Goal: Task Accomplishment & Management: Manage account settings

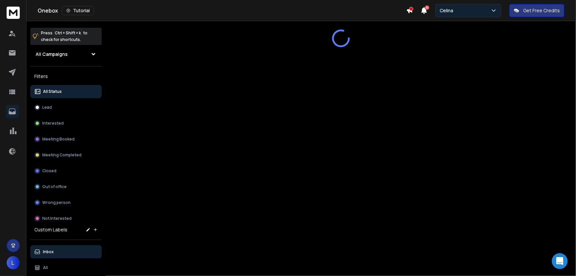
click at [450, 13] on p "Celina" at bounding box center [448, 10] width 16 height 7
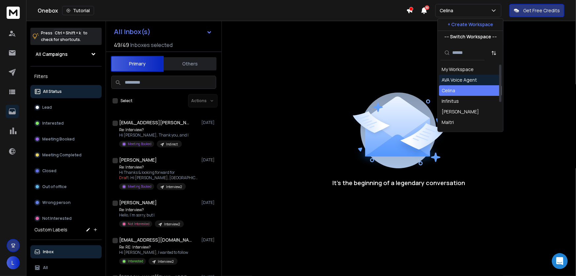
click at [459, 82] on div "AVA Voice Agent" at bounding box center [459, 80] width 35 height 7
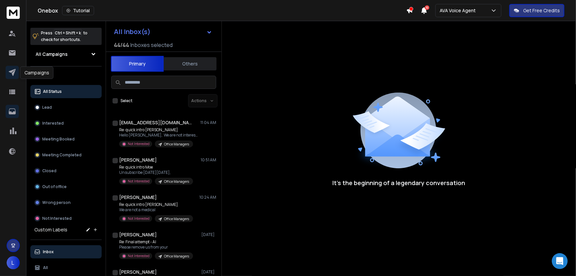
click at [8, 68] on link at bounding box center [12, 72] width 13 height 13
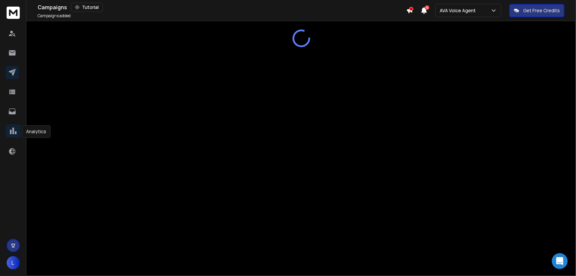
click at [19, 131] on link at bounding box center [13, 130] width 15 height 15
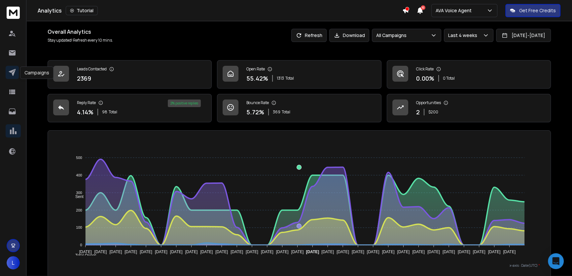
click at [9, 74] on icon at bounding box center [12, 72] width 8 height 8
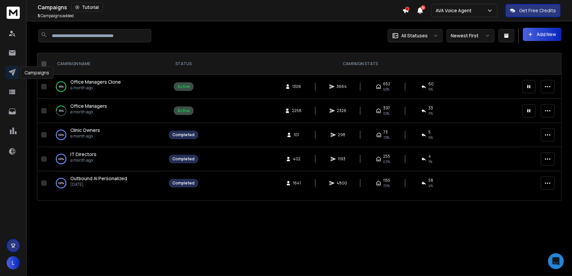
click at [107, 83] on span "Office Managers Clone" at bounding box center [95, 82] width 51 height 6
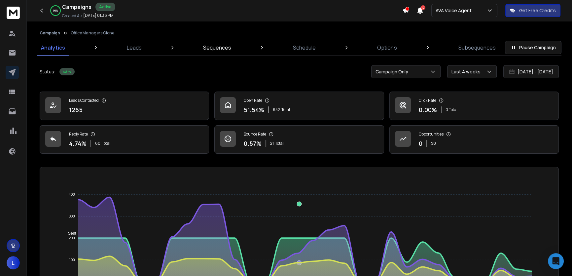
click at [212, 46] on p "Sequences" at bounding box center [217, 48] width 28 height 8
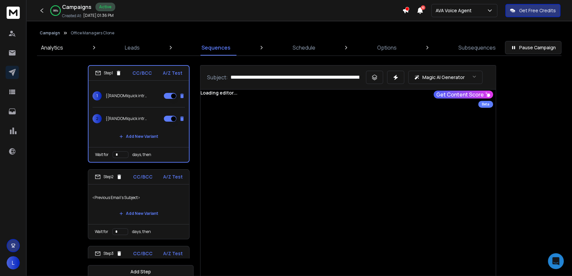
click at [46, 46] on p "Analytics" at bounding box center [52, 48] width 22 height 8
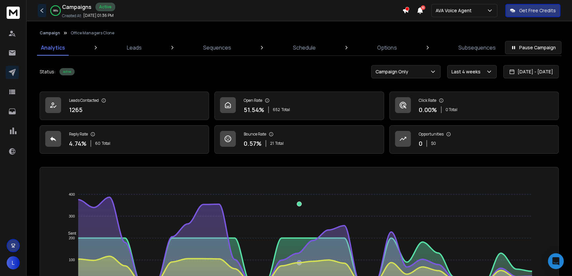
click at [42, 9] on icon at bounding box center [41, 10] width 3 height 4
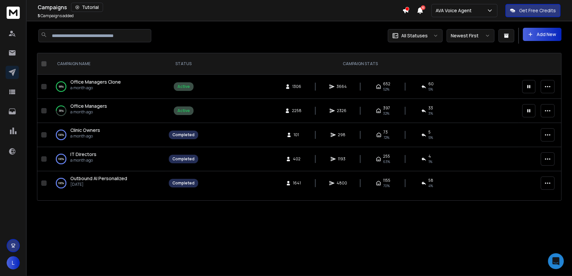
click at [98, 106] on span "Office Managers" at bounding box center [88, 106] width 37 height 6
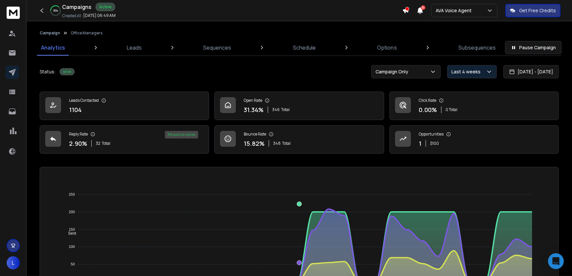
click at [454, 69] on p "Last 4 weeks" at bounding box center [467, 71] width 32 height 7
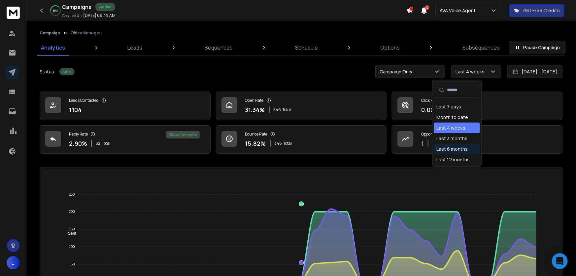
click at [452, 150] on div "Last 6 months" at bounding box center [452, 149] width 31 height 7
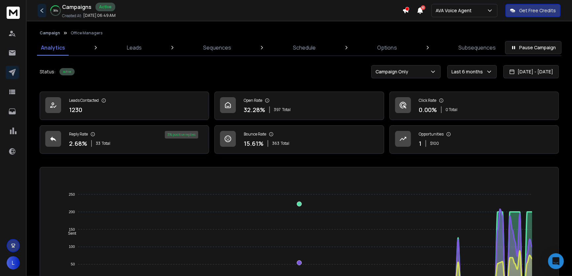
click at [42, 8] on icon at bounding box center [42, 11] width 6 height 6
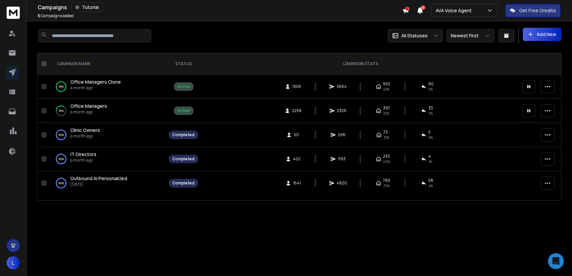
click at [117, 132] on div "100 % Clinic Owners a month ago" at bounding box center [107, 135] width 102 height 16
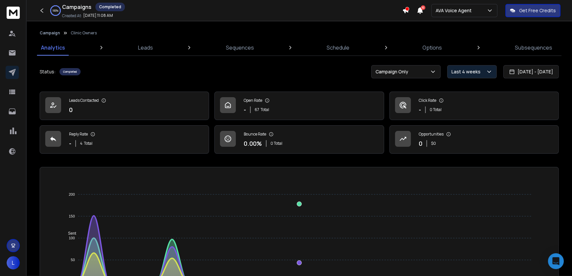
click at [452, 66] on button "Last 4 weeks" at bounding box center [472, 71] width 50 height 13
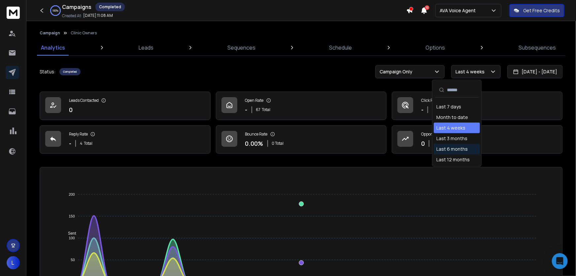
click at [457, 148] on div "Last 6 months" at bounding box center [452, 149] width 31 height 7
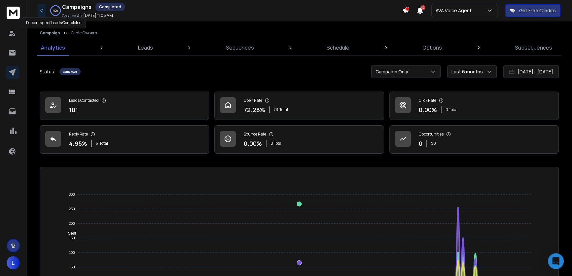
click at [43, 10] on icon at bounding box center [42, 11] width 6 height 6
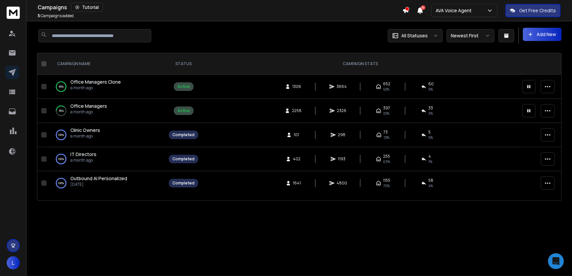
click at [102, 179] on span "Outbound AI Personalized" at bounding box center [98, 178] width 57 height 6
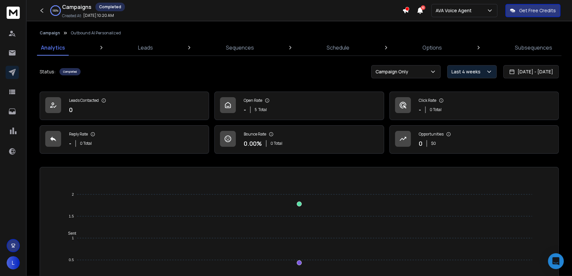
click at [451, 69] on p "Last 4 weeks" at bounding box center [467, 71] width 32 height 7
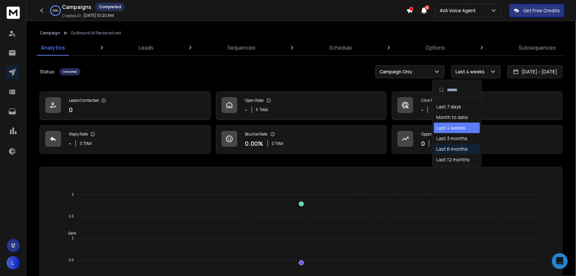
click at [457, 148] on div "Last 6 months" at bounding box center [452, 149] width 31 height 7
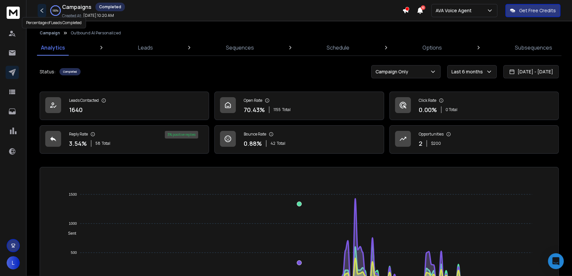
click at [45, 10] on icon at bounding box center [42, 11] width 6 height 6
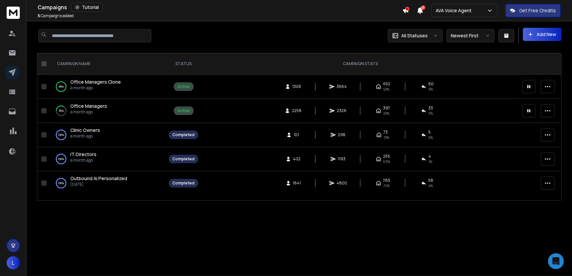
click at [92, 84] on span "Office Managers Clone" at bounding box center [95, 82] width 51 height 6
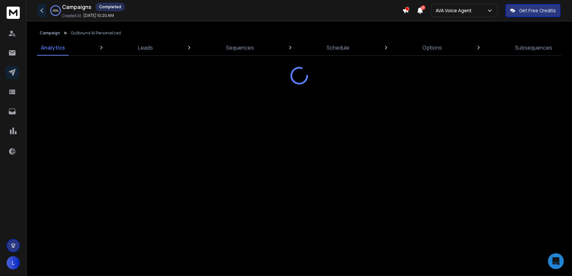
click at [39, 9] on icon at bounding box center [42, 11] width 6 height 6
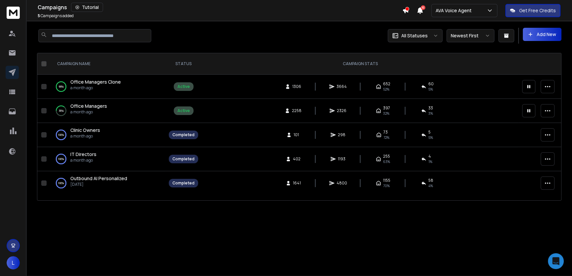
click at [89, 110] on p "a month ago" at bounding box center [88, 111] width 37 height 5
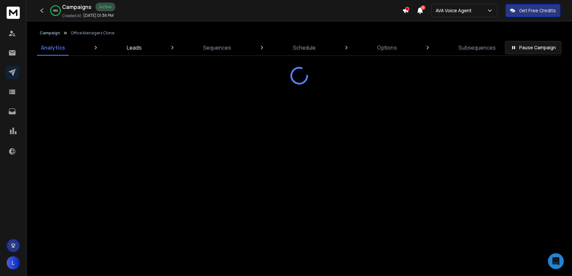
click at [134, 47] on p "Leads" at bounding box center [134, 48] width 15 height 8
click at [226, 48] on p "Sequences" at bounding box center [218, 48] width 28 height 8
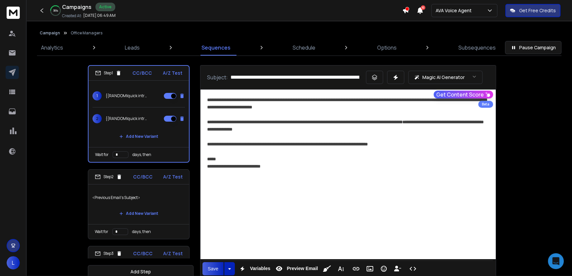
click at [145, 48] on div "Analytics Leads Sequences Schedule Options Subsequences" at bounding box center [268, 48] width 463 height 16
click at [142, 46] on link "Leads" at bounding box center [132, 48] width 23 height 16
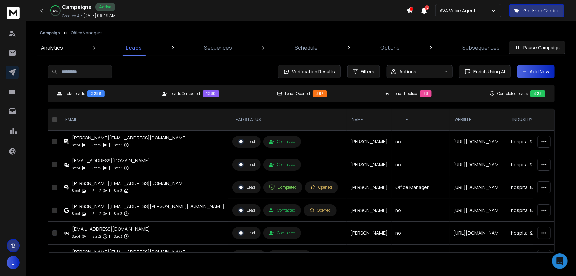
click at [61, 48] on p "Analytics" at bounding box center [52, 48] width 22 height 8
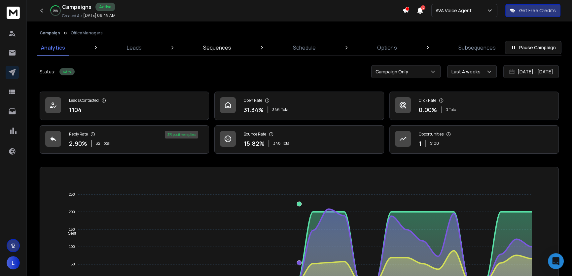
click at [216, 50] on p "Sequences" at bounding box center [217, 48] width 28 height 8
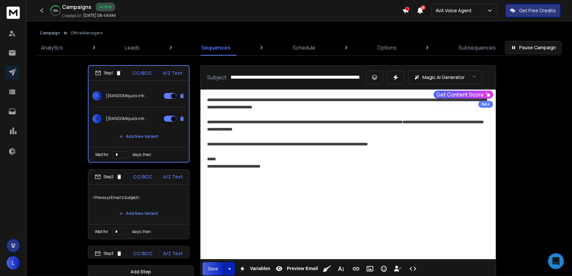
click at [129, 97] on p "{{RANDOM|quick intro|wanted your thoughts|inquiry for|sound interesting|useful}…" at bounding box center [127, 95] width 42 height 5
click at [168, 117] on button "button" at bounding box center [170, 119] width 13 height 6
click at [131, 94] on p "{{RANDOM|quick intro|wanted your thoughts|inquiry for|sound interesting|useful}…" at bounding box center [127, 95] width 42 height 5
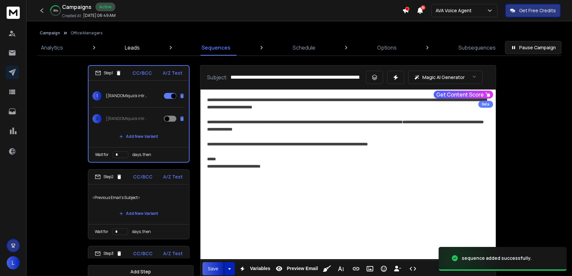
click at [136, 48] on p "Leads" at bounding box center [132, 48] width 15 height 8
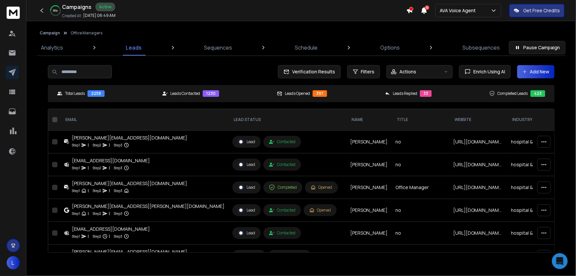
click at [532, 76] on button "Add New" at bounding box center [535, 71] width 37 height 13
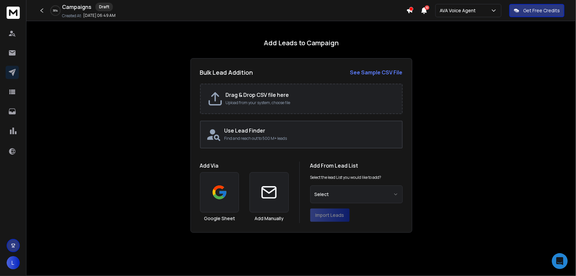
click at [270, 97] on h2 "Drag & Drop CSV file here" at bounding box center [311, 95] width 170 height 8
click at [266, 100] on p "Upload from your system, choose file" at bounding box center [311, 102] width 170 height 5
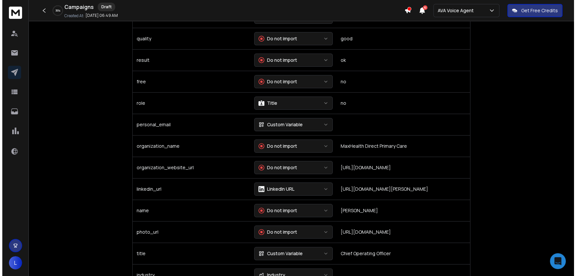
scroll to position [180, 0]
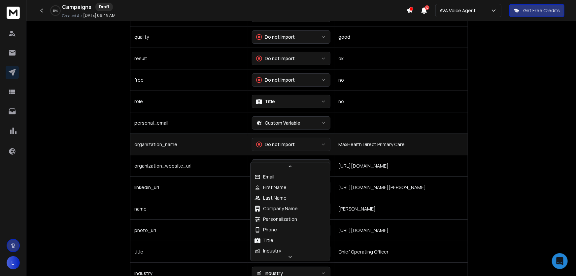
click at [267, 148] on div "Do not import" at bounding box center [275, 144] width 39 height 7
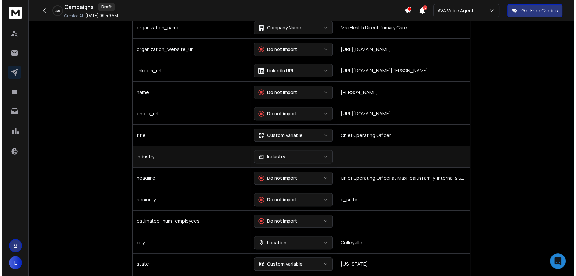
scroll to position [300, 0]
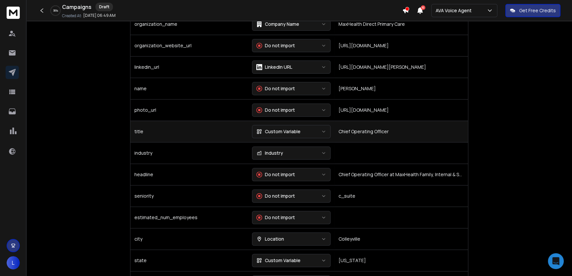
click at [301, 138] on button "Custom Variable" at bounding box center [291, 131] width 79 height 13
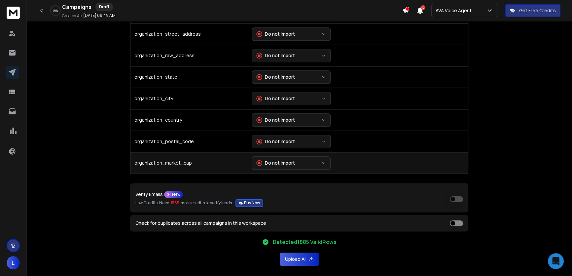
scroll to position [1007, 0]
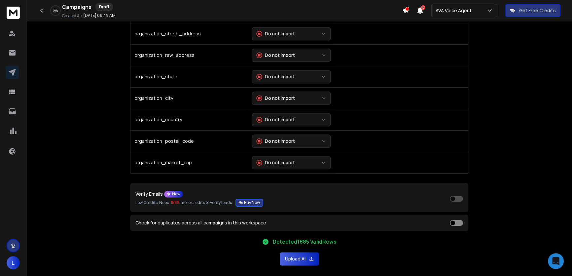
click at [306, 258] on button "Upload All" at bounding box center [299, 258] width 39 height 13
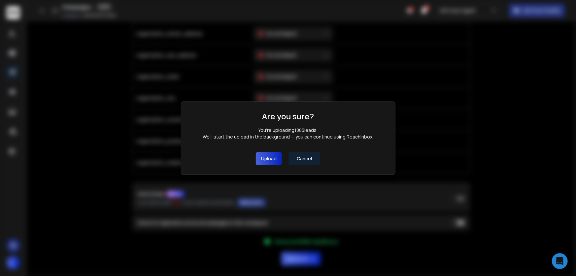
click at [265, 162] on button "Upload" at bounding box center [269, 158] width 26 height 13
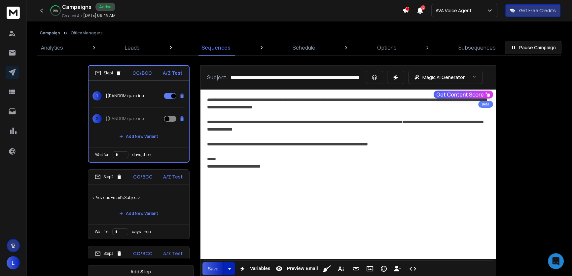
click at [274, 168] on div "**********" at bounding box center [348, 165] width 282 height 7
click at [138, 47] on p "Leads" at bounding box center [132, 48] width 15 height 8
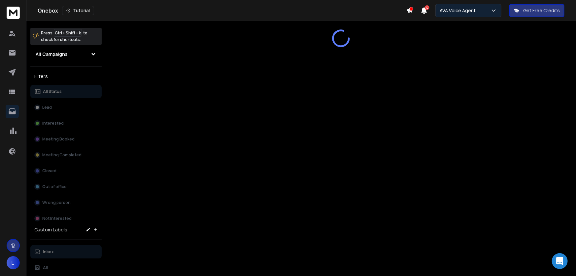
click at [478, 9] on p "AVA Voice Agent" at bounding box center [459, 10] width 39 height 7
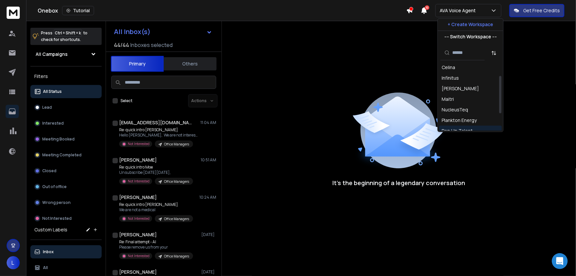
scroll to position [20, 0]
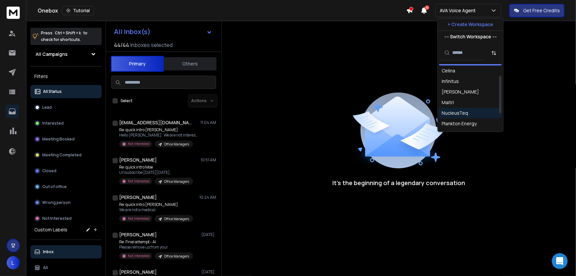
click at [467, 112] on div "NucleusTeq" at bounding box center [470, 113] width 63 height 11
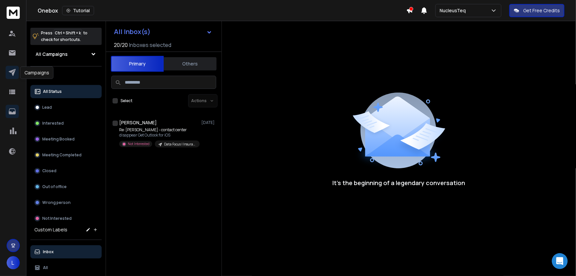
click at [16, 73] on link at bounding box center [12, 72] width 13 height 13
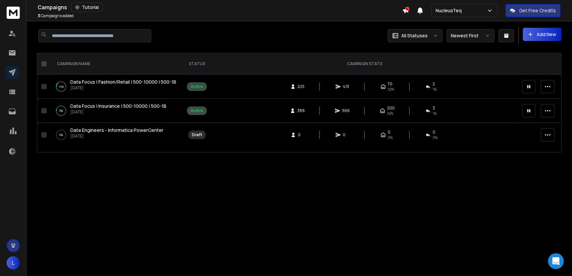
click at [111, 82] on span "Data Focus | Fashion/Retail | 500-10000 | 500-1B" at bounding box center [123, 82] width 106 height 6
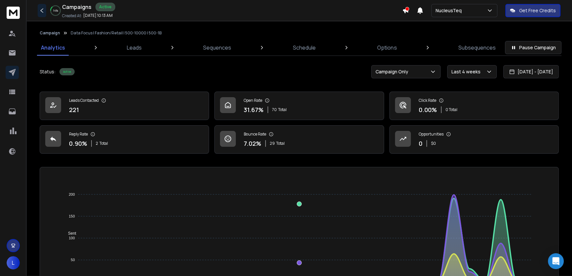
click at [42, 8] on icon at bounding box center [42, 11] width 6 height 6
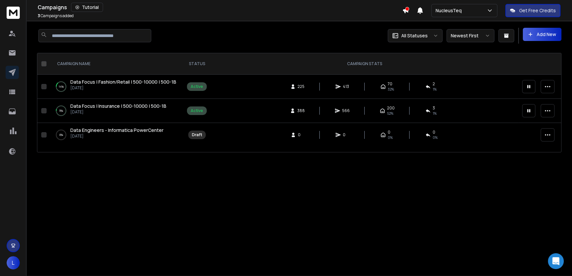
click at [136, 104] on span "Data Focus | Insurance | 500-10000 | 500-1B" at bounding box center [118, 106] width 96 height 6
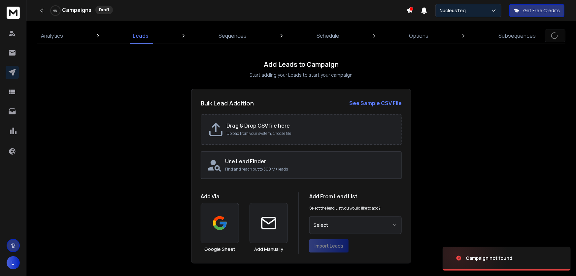
click at [472, 12] on div "NucleusTeq" at bounding box center [468, 10] width 57 height 7
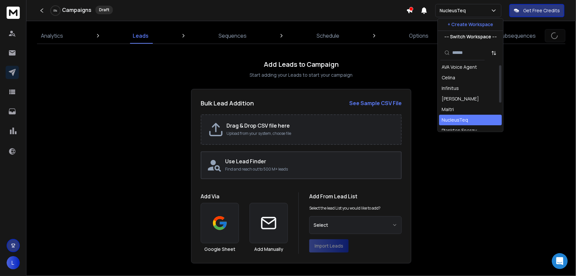
scroll to position [50, 0]
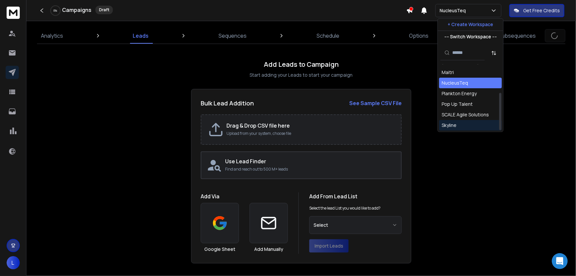
click at [310, 120] on div "Drag & Drop CSV file here Upload from your system, choose file" at bounding box center [301, 129] width 201 height 30
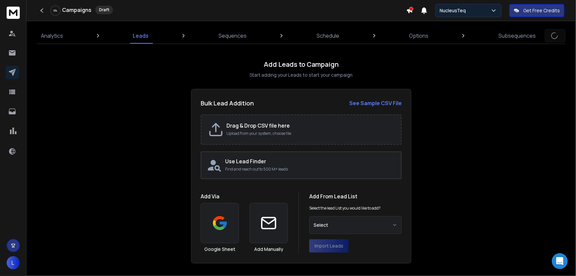
click at [468, 8] on p "NucleusTeq" at bounding box center [454, 10] width 29 height 7
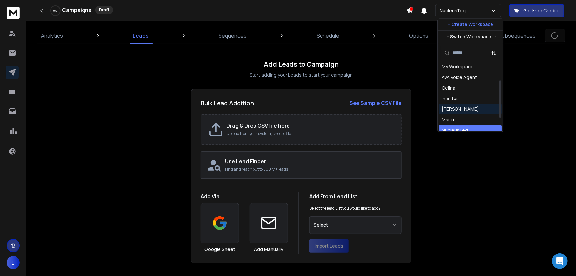
scroll to position [0, 0]
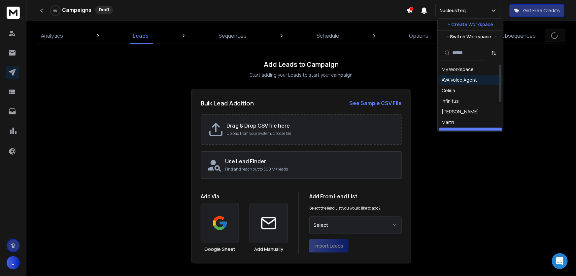
click at [466, 82] on div "AVA Voice Agent" at bounding box center [459, 80] width 35 height 7
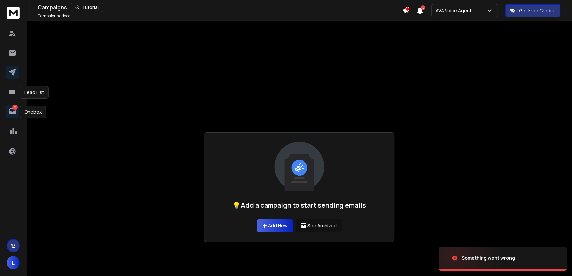
click at [9, 112] on icon at bounding box center [12, 111] width 7 height 6
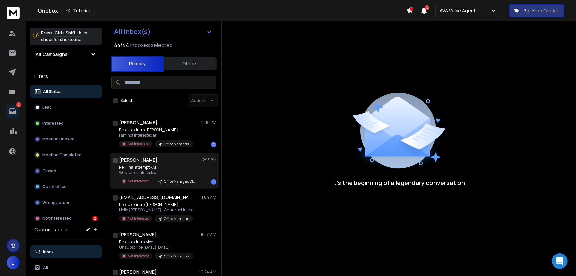
click at [184, 163] on div "Lisa Suarez Johnson 12:15 PM Re: Final attempt - AI We are not interested , Not…" at bounding box center [167, 171] width 97 height 28
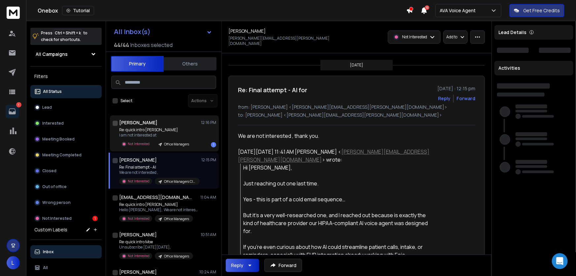
click at [175, 122] on div "Renee Silva 12:16 PM" at bounding box center [167, 122] width 97 height 7
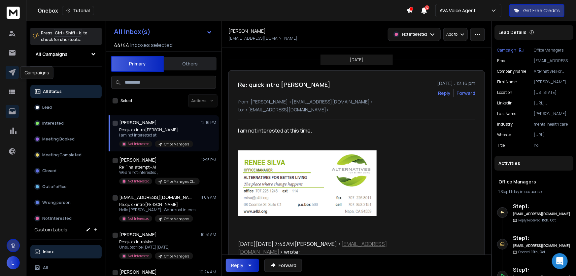
click at [11, 70] on icon at bounding box center [12, 72] width 8 height 8
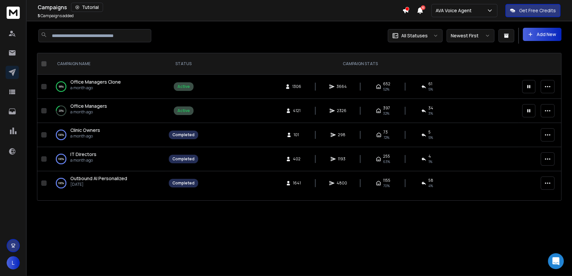
click at [112, 106] on div "20 % Office Managers a month ago" at bounding box center [107, 111] width 102 height 16
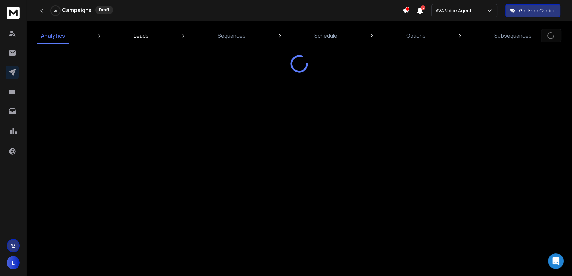
click at [143, 37] on p "Leads" at bounding box center [141, 36] width 15 height 8
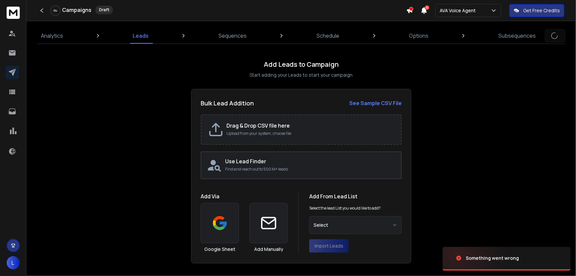
click at [324, 125] on h2 "Drag & Drop CSV file here" at bounding box center [311, 126] width 168 height 8
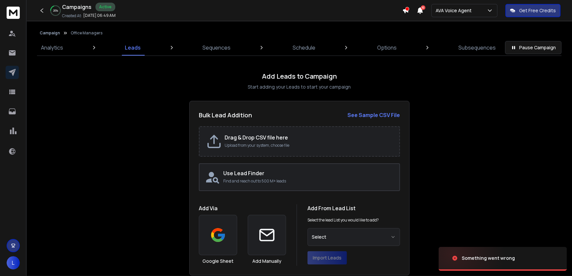
type input "**********"
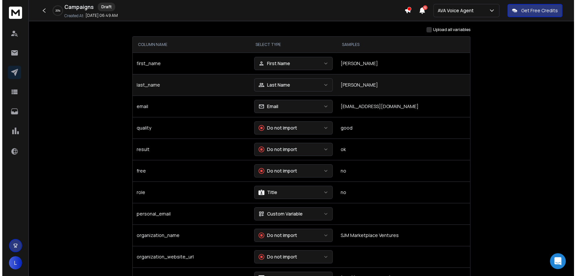
scroll to position [120, 0]
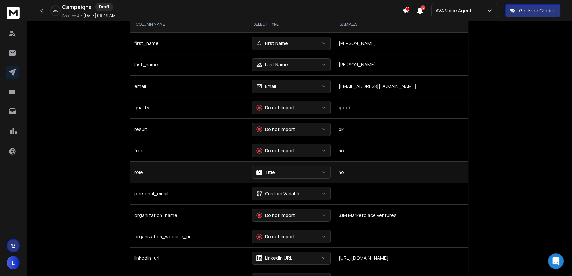
click at [291, 168] on button "Title" at bounding box center [291, 171] width 79 height 13
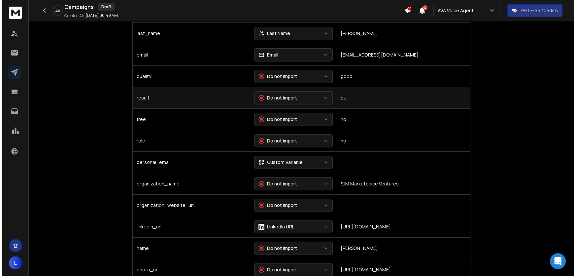
scroll to position [180, 0]
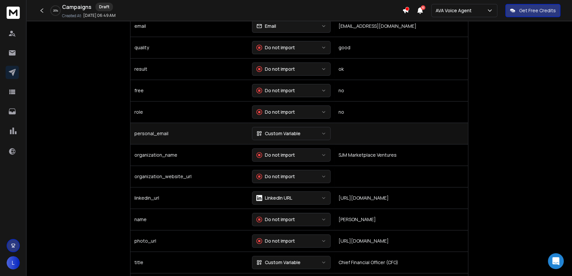
click at [277, 132] on div "Custom Variable" at bounding box center [278, 133] width 44 height 7
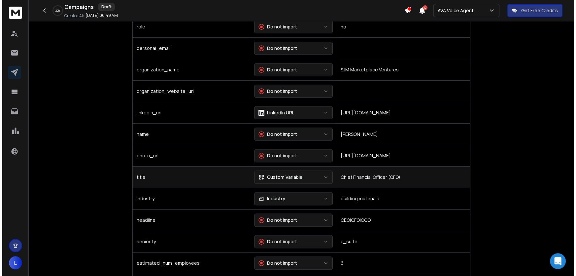
scroll to position [270, 0]
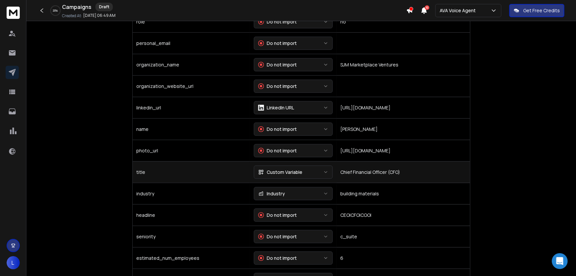
click at [279, 173] on div "Custom Variable" at bounding box center [280, 172] width 44 height 7
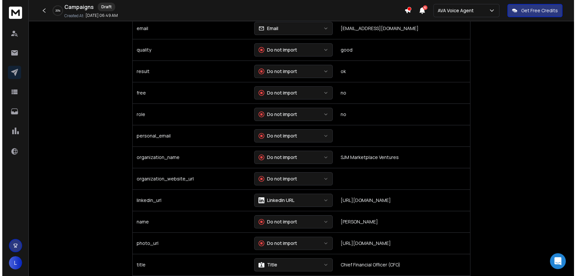
scroll to position [196, 0]
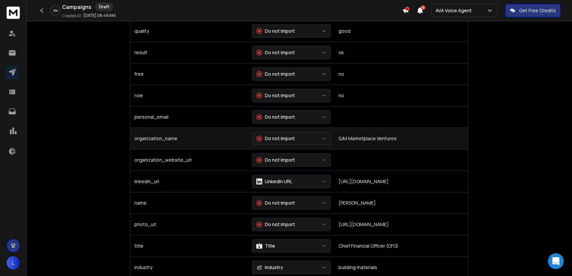
click at [273, 139] on div "Do not import" at bounding box center [275, 138] width 39 height 7
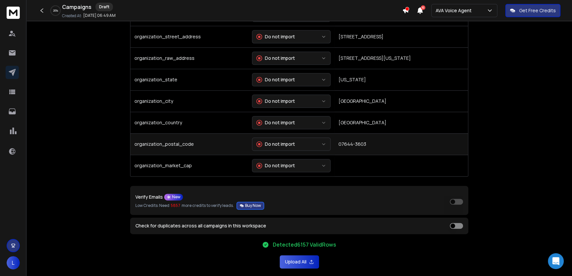
scroll to position [1007, 0]
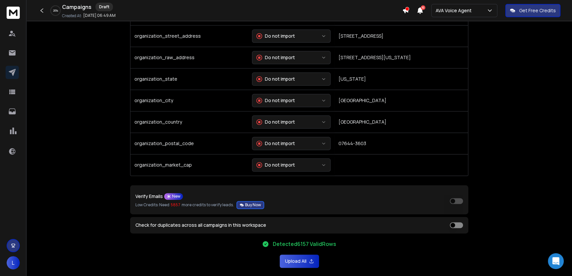
click at [300, 259] on button "Upload All" at bounding box center [299, 260] width 39 height 13
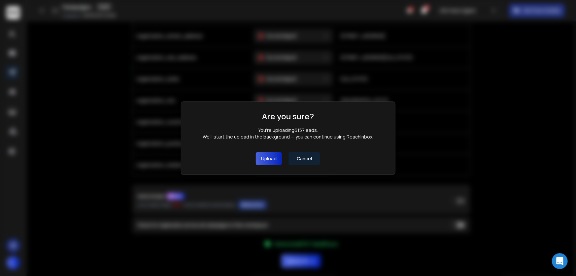
click at [266, 158] on button "Upload" at bounding box center [269, 158] width 26 height 13
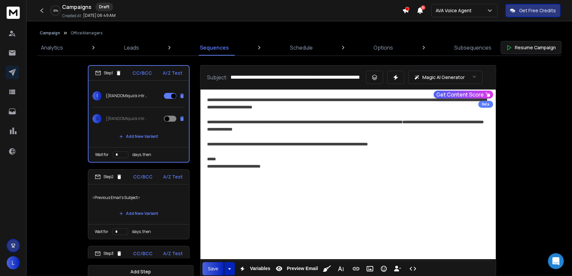
click at [150, 198] on p "<Previous Email's Subject>" at bounding box center [138, 197] width 93 height 18
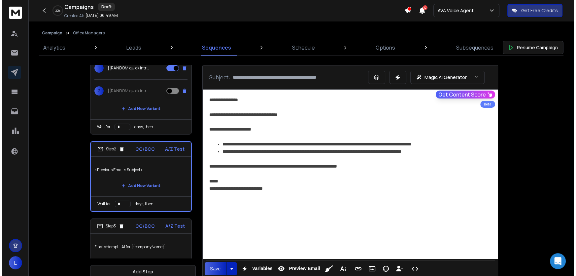
scroll to position [42, 0]
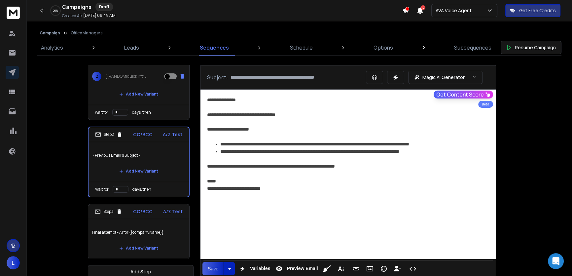
click at [152, 228] on p "Final attempt - AI for {{companyName}}" at bounding box center [138, 232] width 93 height 18
type input "**********"
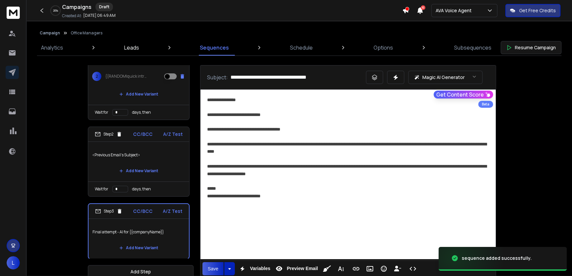
click at [128, 45] on p "Leads" at bounding box center [131, 48] width 15 height 8
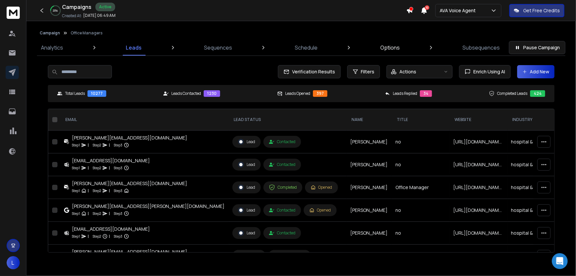
click at [382, 47] on p "Options" at bounding box center [389, 48] width 19 height 8
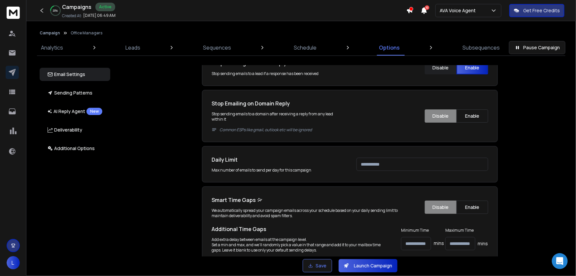
scroll to position [270, 0]
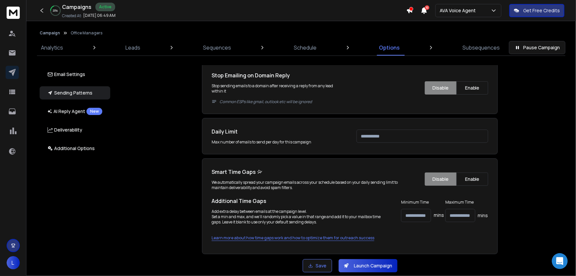
drag, startPoint x: 376, startPoint y: 135, endPoint x: 354, endPoint y: 136, distance: 22.1
click at [357, 136] on input "***" at bounding box center [423, 135] width 132 height 13
type input "****"
click at [413, 215] on input "*" at bounding box center [416, 215] width 30 height 13
type input "*"
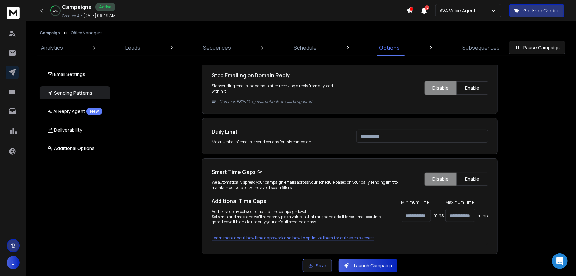
click at [384, 268] on button "Launch Campaign" at bounding box center [368, 265] width 59 height 13
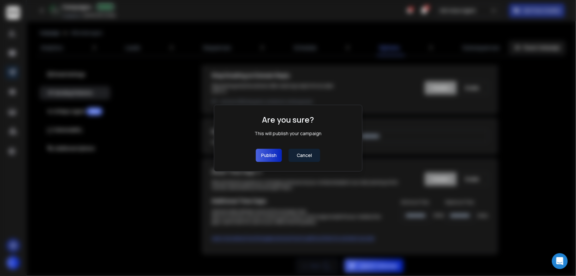
click at [267, 155] on button "Publish" at bounding box center [269, 155] width 26 height 13
